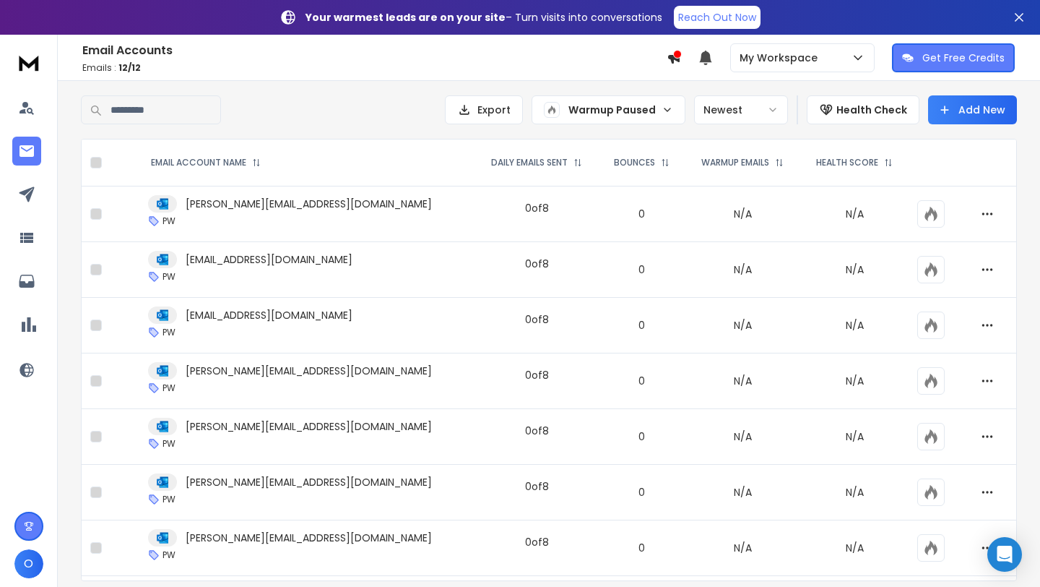
click at [629, 110] on p "Warmup Paused" at bounding box center [612, 110] width 87 height 14
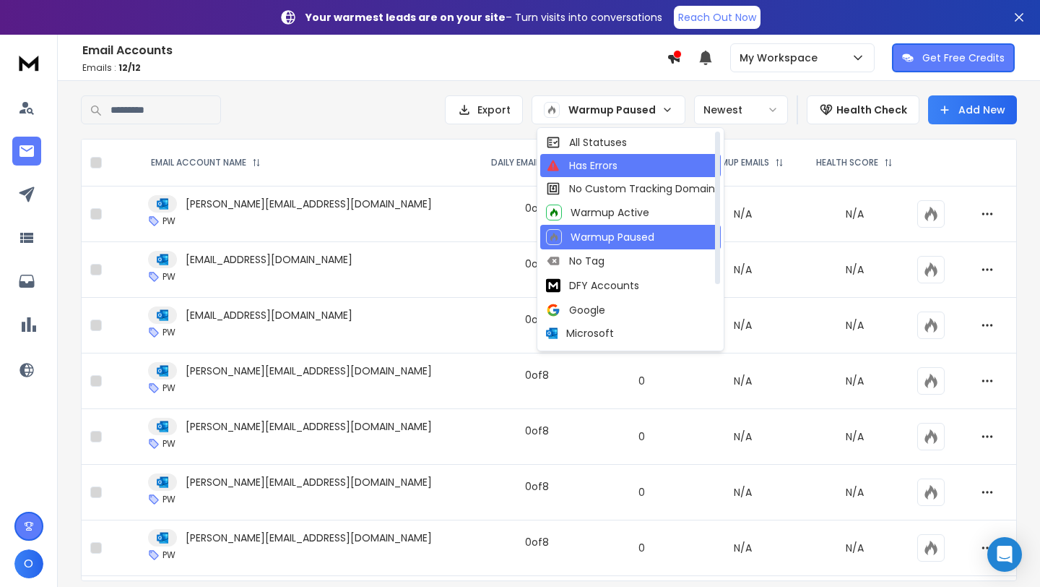
click at [590, 164] on div "Has Errors" at bounding box center [582, 165] width 72 height 14
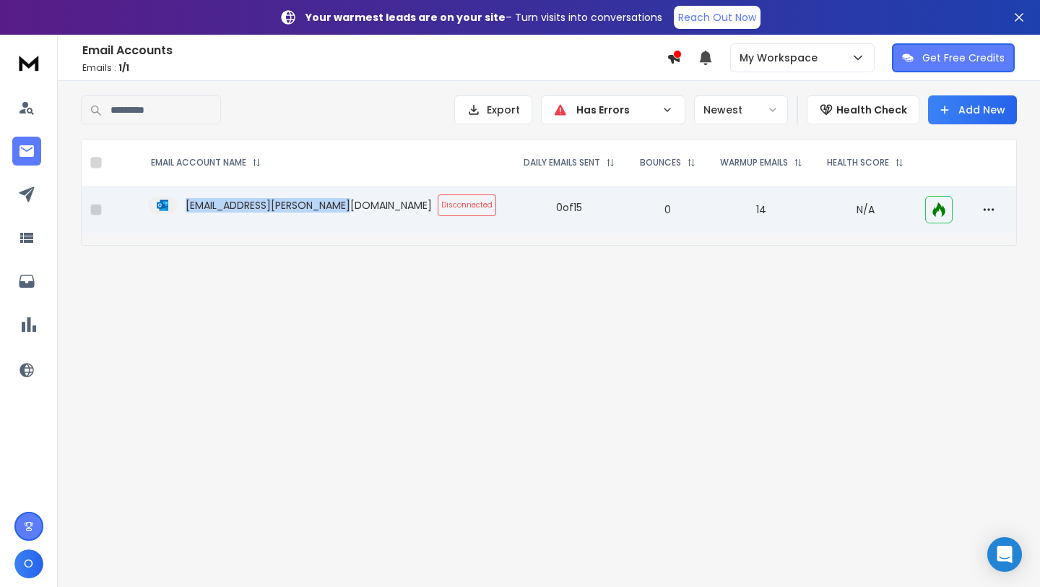
drag, startPoint x: 346, startPoint y: 210, endPoint x: 186, endPoint y: 211, distance: 160.4
click at [186, 211] on div "scarlett.wilson@medeyercm.us Disconnected" at bounding box center [325, 205] width 355 height 22
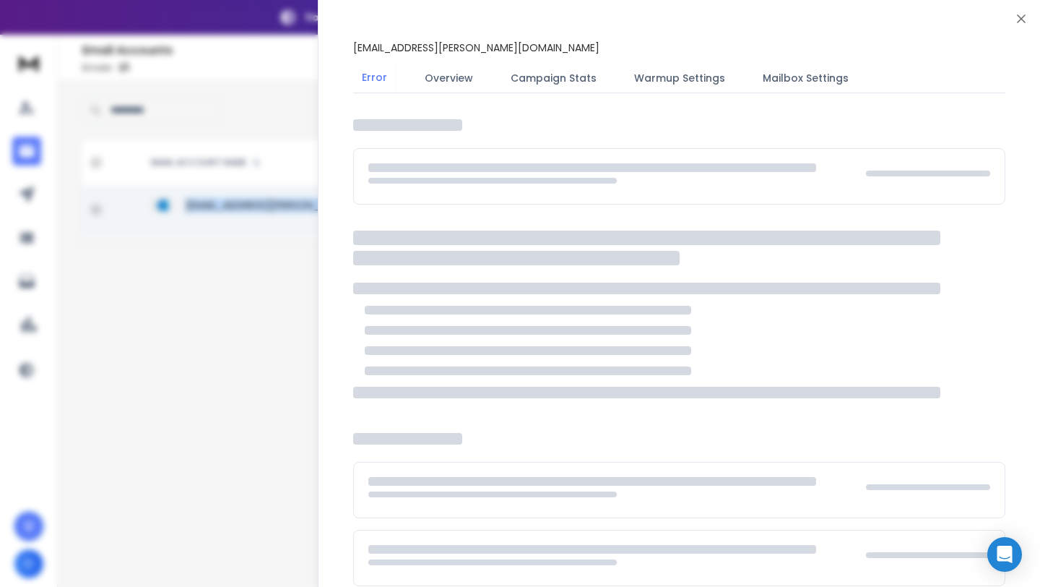
copy p "[EMAIL_ADDRESS][PERSON_NAME][DOMAIN_NAME]"
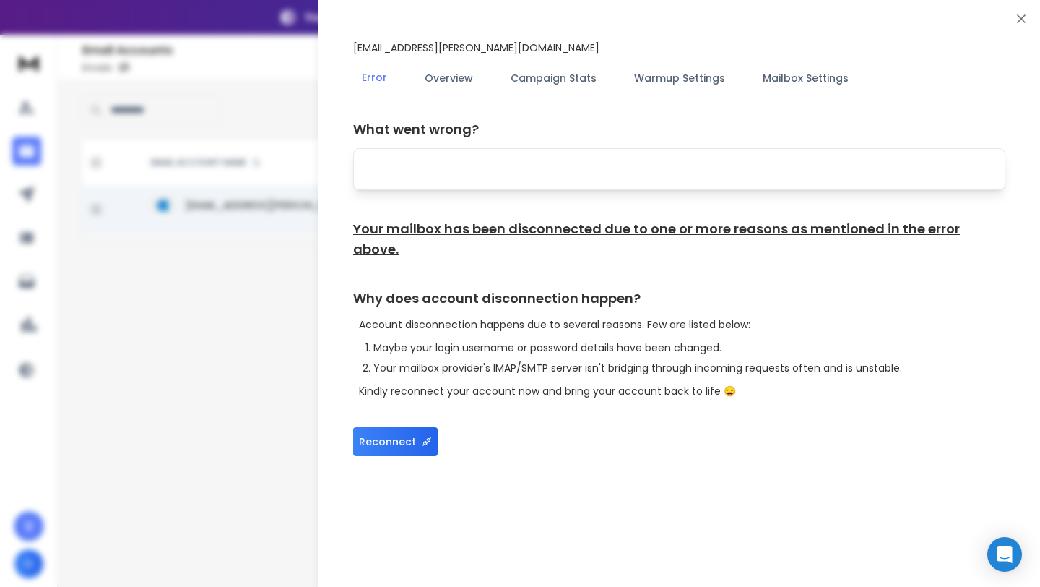
click at [186, 211] on div at bounding box center [520, 293] width 1040 height 587
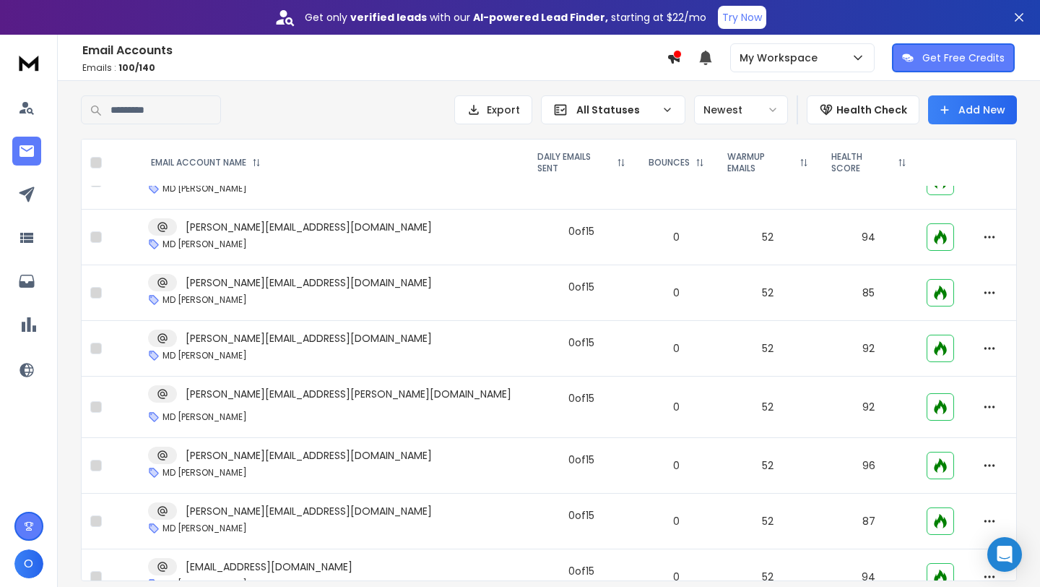
scroll to position [2751, 0]
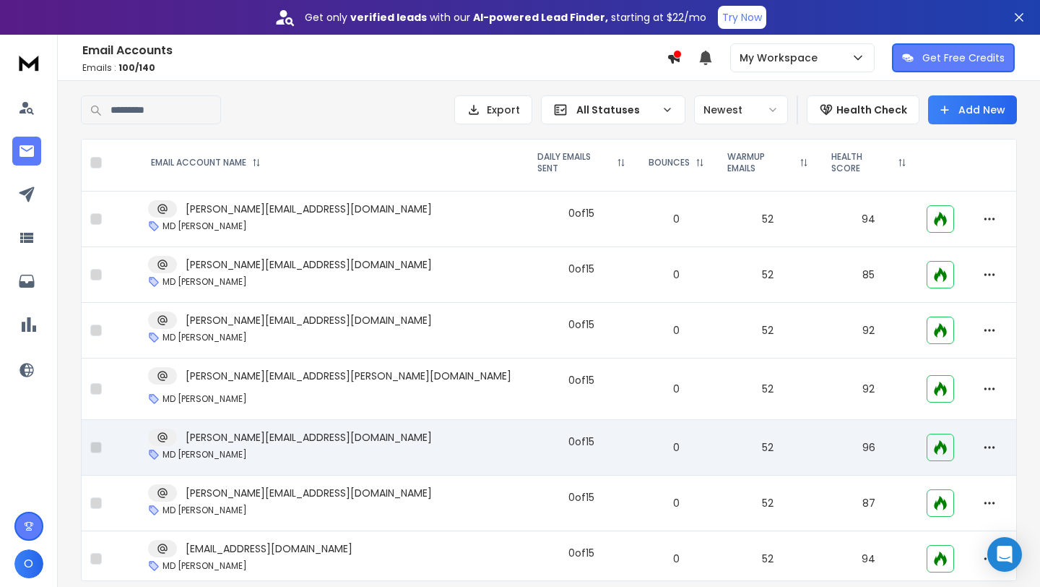
click at [360, 449] on div "MD [PERSON_NAME]" at bounding box center [332, 455] width 369 height 12
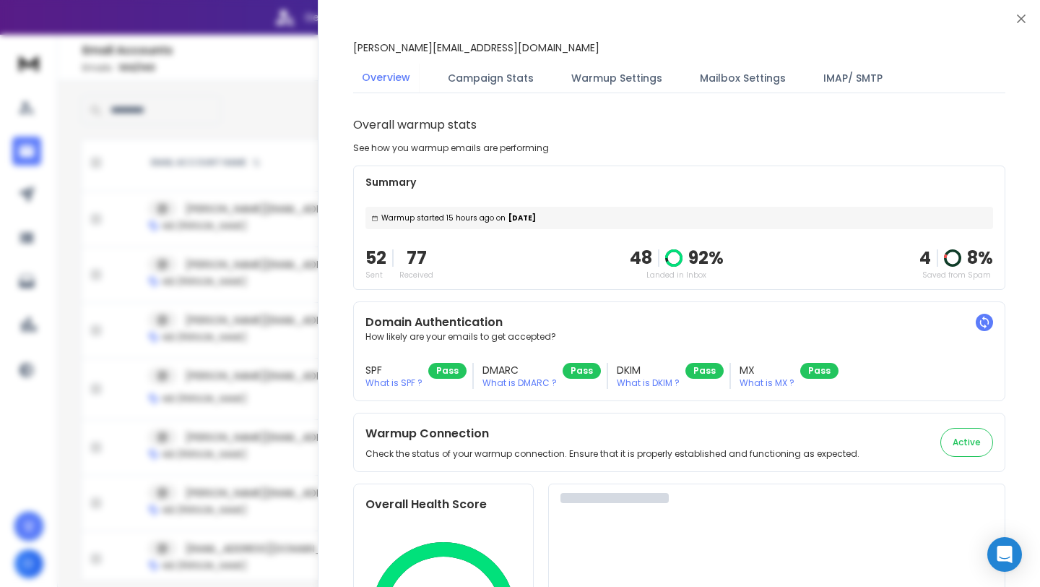
scroll to position [552, 0]
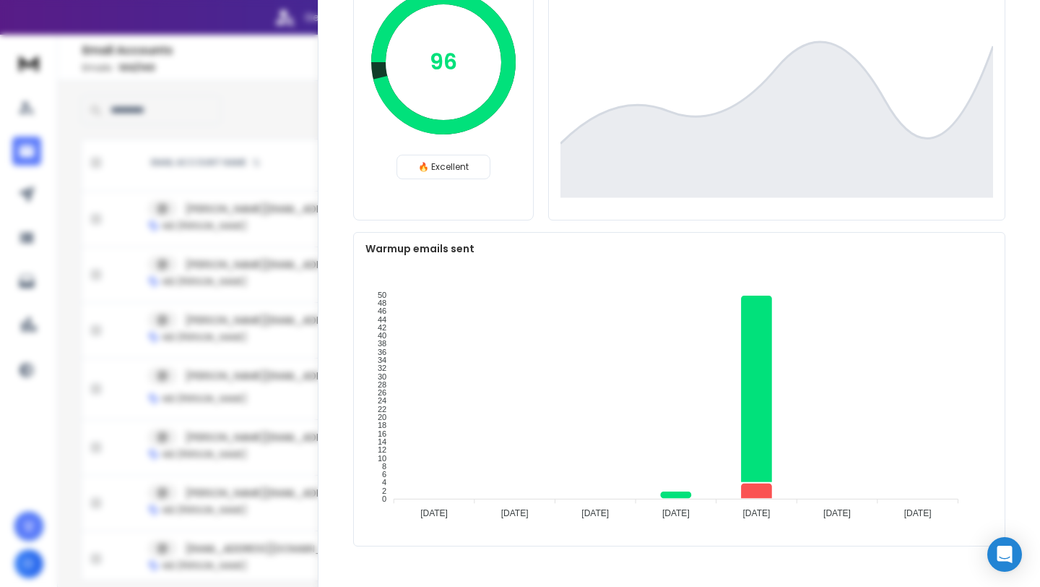
click at [233, 303] on div at bounding box center [520, 293] width 1040 height 587
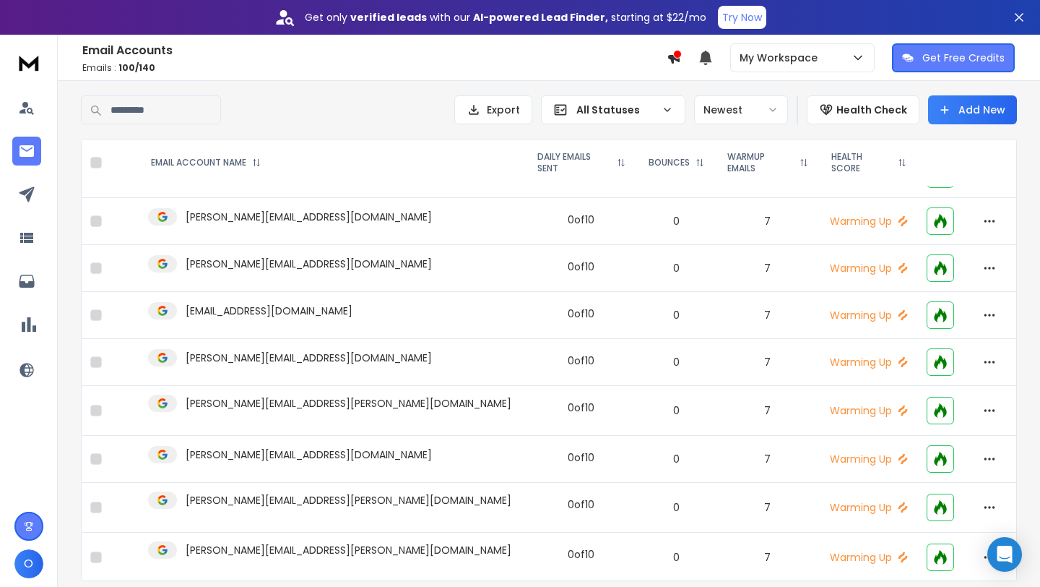
scroll to position [0, 0]
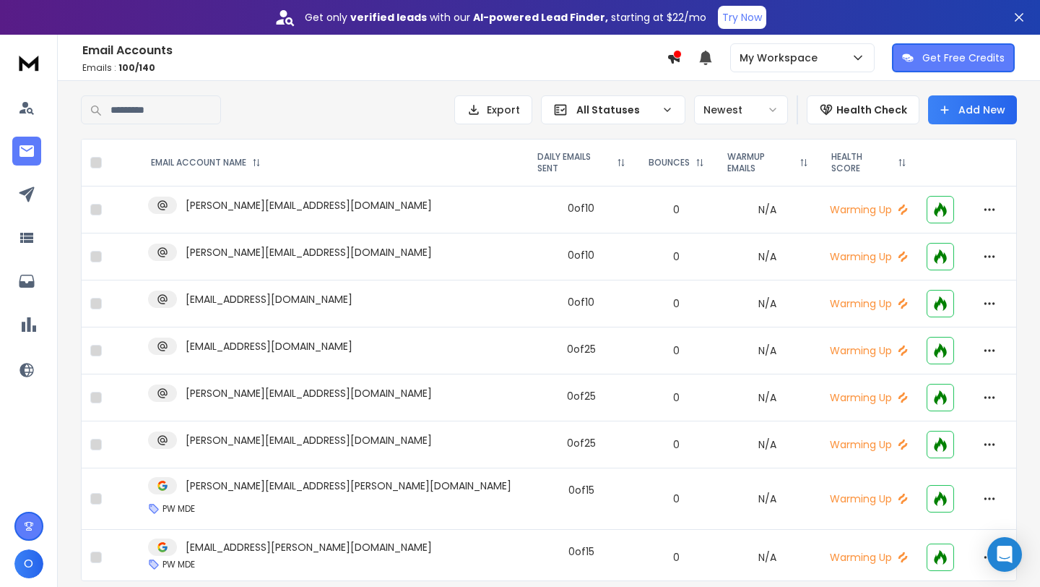
click at [262, 100] on div at bounding box center [263, 109] width 365 height 29
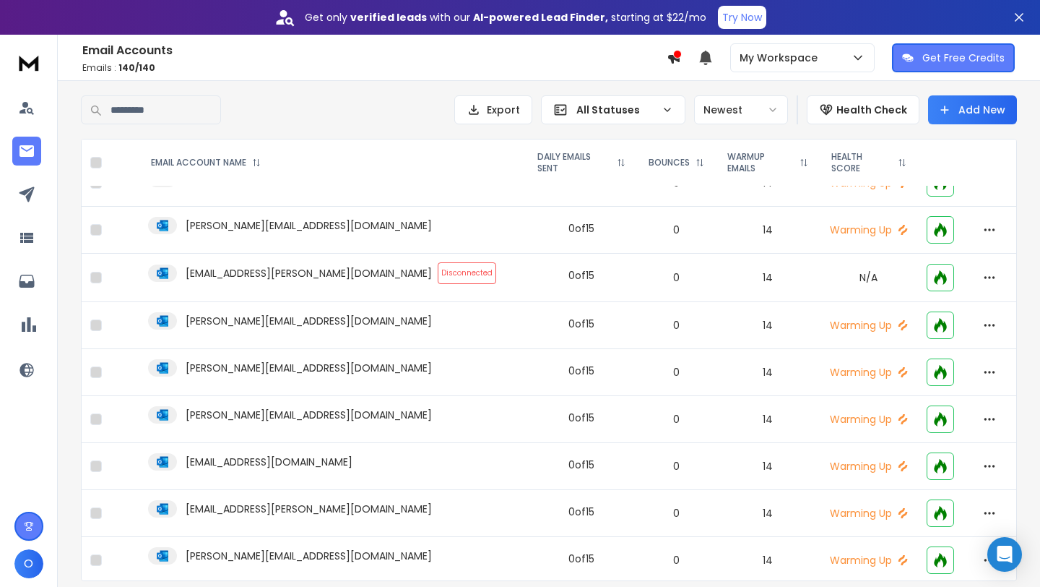
scroll to position [635, 0]
